Goal: Task Accomplishment & Management: Use online tool/utility

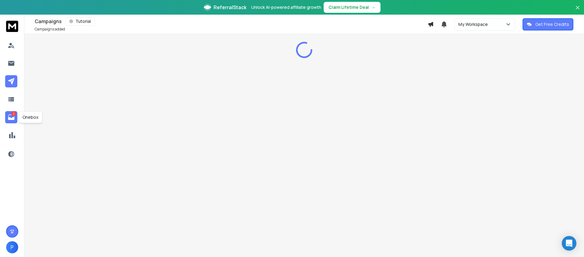
click at [12, 113] on p "2" at bounding box center [13, 113] width 5 height 5
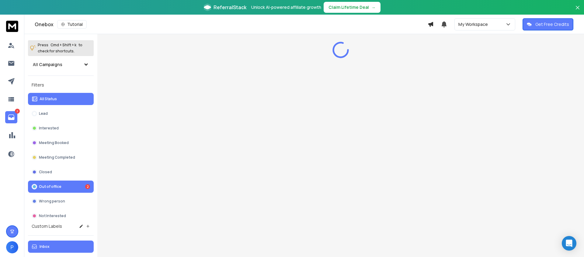
click at [64, 188] on button "Out of office 2" at bounding box center [61, 186] width 66 height 12
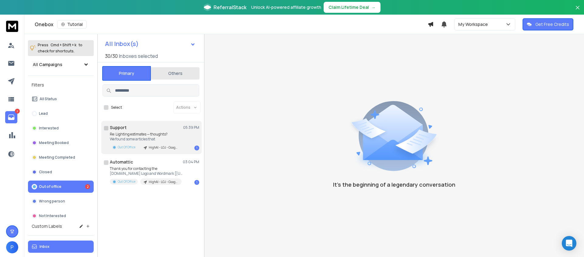
click at [171, 134] on p "Re: Lighting estimates — thoughts?" at bounding box center [146, 134] width 72 height 5
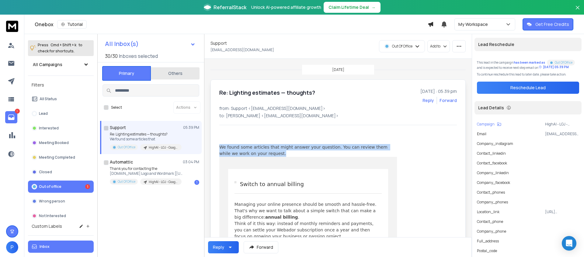
drag, startPoint x: 264, startPoint y: 154, endPoint x: 220, endPoint y: 145, distance: 44.3
click at [220, 145] on p "We found some articles that might answer your question. You can review them whi…" at bounding box center [308, 150] width 178 height 13
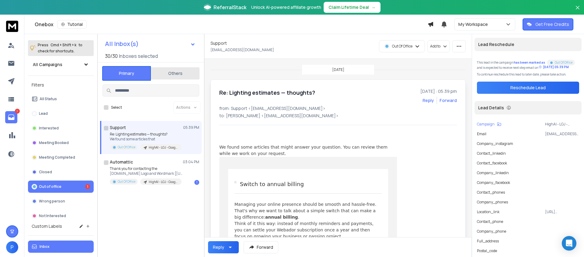
click at [279, 108] on p "from: Support <[EMAIL_ADDRESS][DOMAIN_NAME]>" at bounding box center [338, 108] width 238 height 6
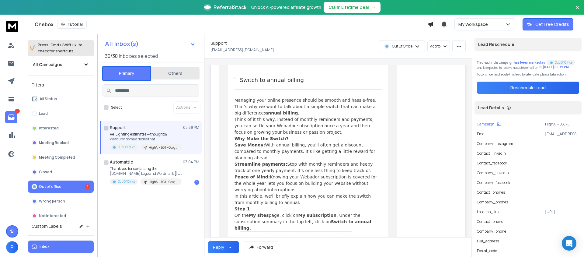
scroll to position [184, 0]
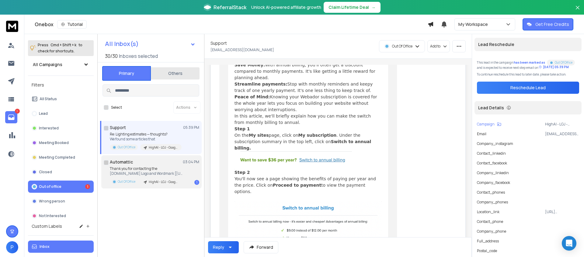
click at [166, 172] on p "[DOMAIN_NAME] Logo and Wordmark [[URL][DOMAIN_NAME]] Thank you" at bounding box center [146, 173] width 73 height 5
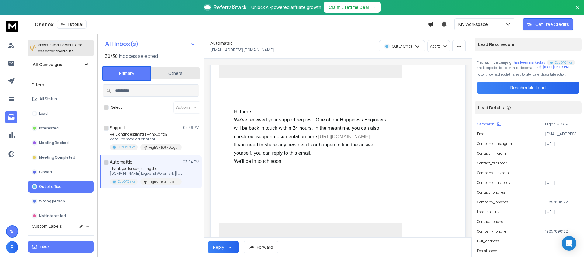
scroll to position [361, 0]
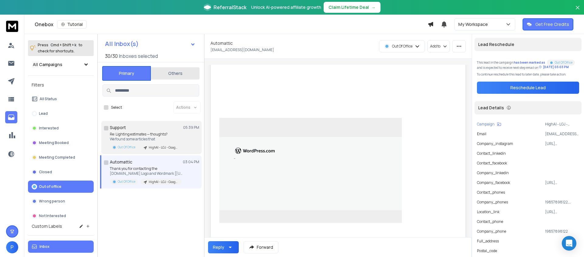
click at [144, 126] on div "Support 05:39 PM" at bounding box center [154, 127] width 89 height 6
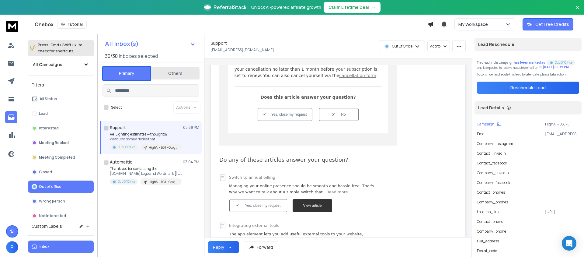
scroll to position [717, 0]
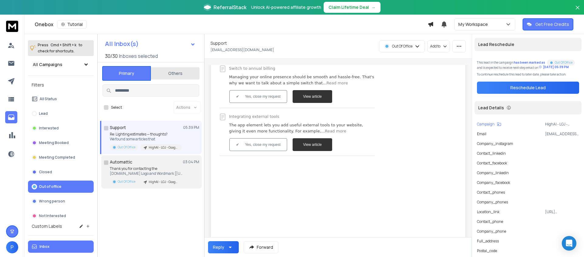
click at [129, 160] on h1 "Automattic" at bounding box center [121, 162] width 23 height 6
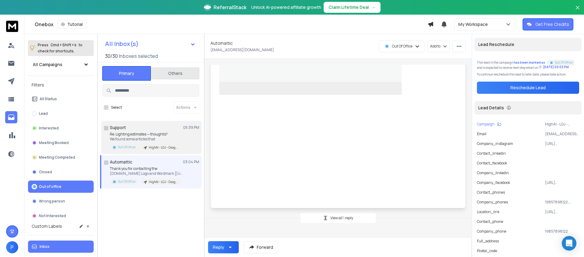
click at [127, 137] on p "We found some articles that" at bounding box center [146, 139] width 72 height 5
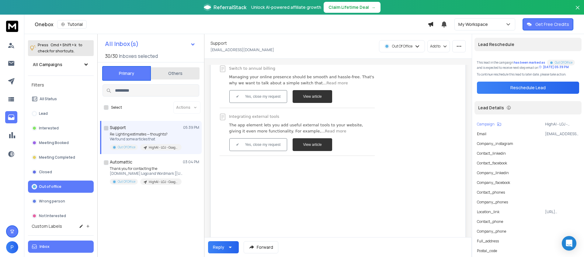
click at [400, 47] on p "Out Of Office" at bounding box center [402, 46] width 20 height 5
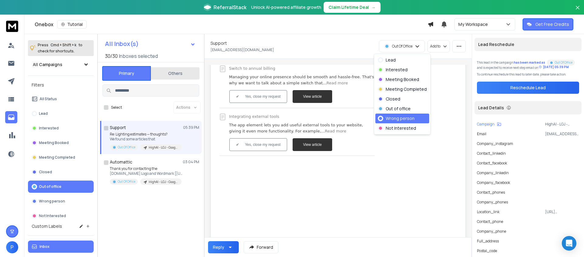
click at [415, 116] on div "Wrong person" at bounding box center [402, 118] width 54 height 10
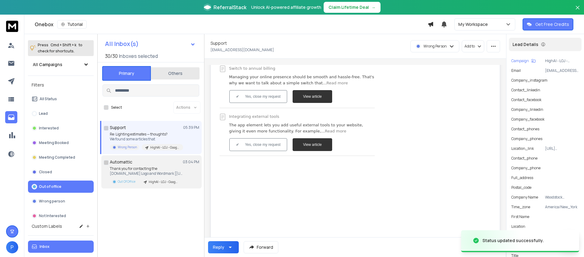
click at [157, 169] on p "Thank you for contacting the" at bounding box center [146, 168] width 73 height 5
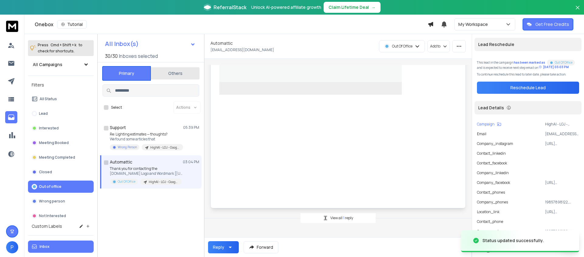
scroll to position [498, 0]
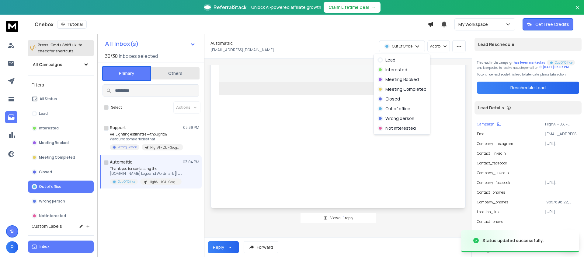
click at [392, 48] on p "Out Of Office" at bounding box center [402, 46] width 20 height 5
click at [399, 118] on p "Wrong person" at bounding box center [399, 118] width 29 height 6
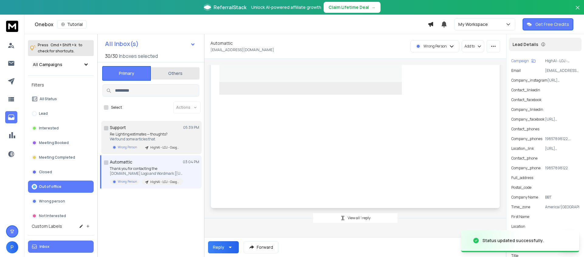
scroll to position [496, 0]
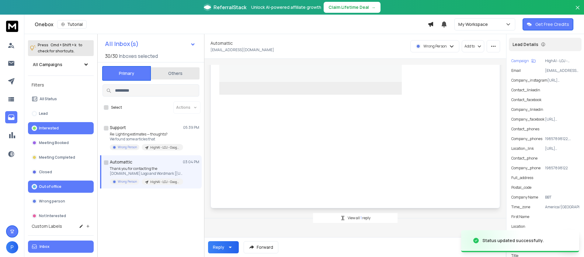
click at [71, 130] on button "Interested" at bounding box center [61, 128] width 66 height 12
